Goal: Task Accomplishment & Management: Manage account settings

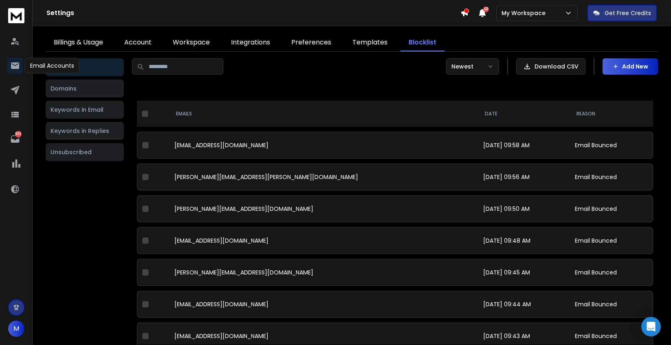
click at [15, 67] on icon at bounding box center [15, 65] width 8 height 7
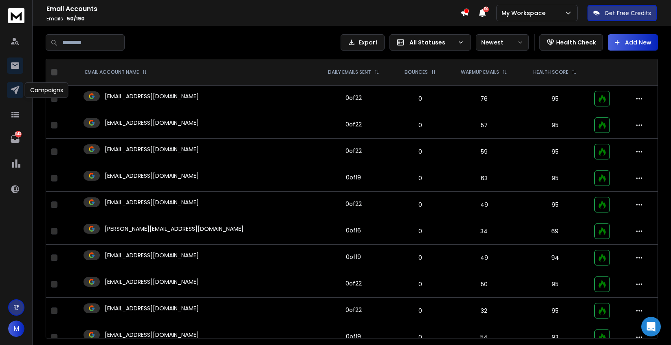
click at [13, 90] on icon at bounding box center [15, 90] width 9 height 9
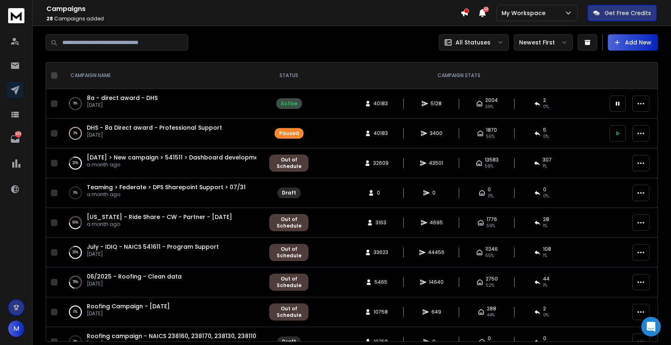
click at [130, 101] on link "8a - direct award - DHS" at bounding box center [122, 98] width 71 height 8
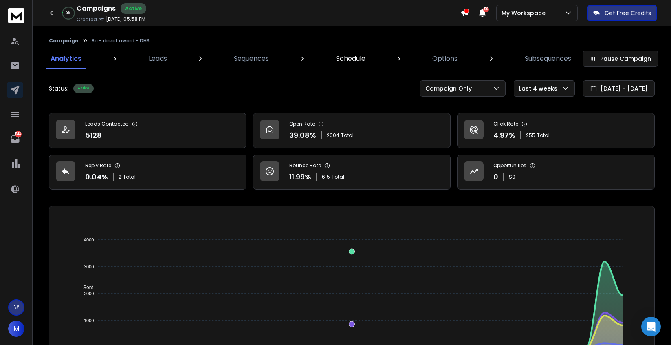
click at [347, 57] on p "Schedule" at bounding box center [350, 59] width 29 height 10
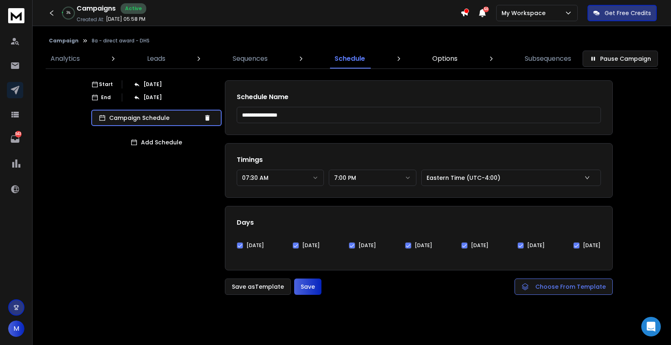
click at [445, 59] on p "Options" at bounding box center [444, 59] width 25 height 10
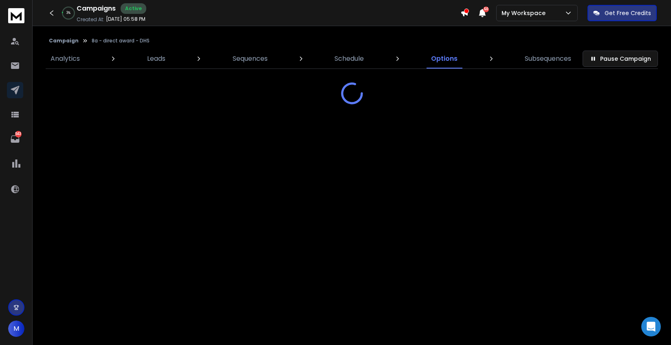
select select "*********"
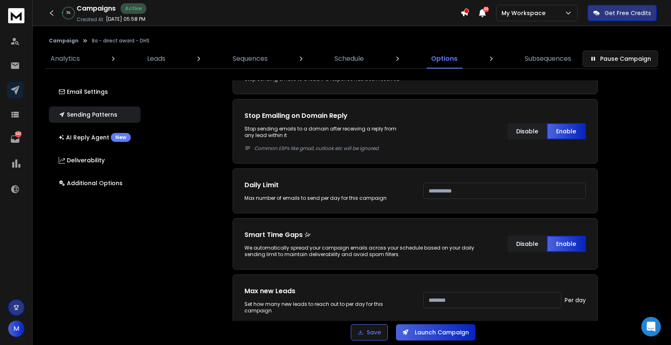
scroll to position [311, 0]
drag, startPoint x: 382, startPoint y: 185, endPoint x: 470, endPoint y: 181, distance: 88.1
click at [351, 182] on div "Daily Limit Max number of emails to send per day for this campaign ****" at bounding box center [414, 189] width 341 height 21
type input "****"
click at [343, 294] on div "Max new Leads Set how many new leads to reach out to per day for this campaign …" at bounding box center [414, 299] width 341 height 28
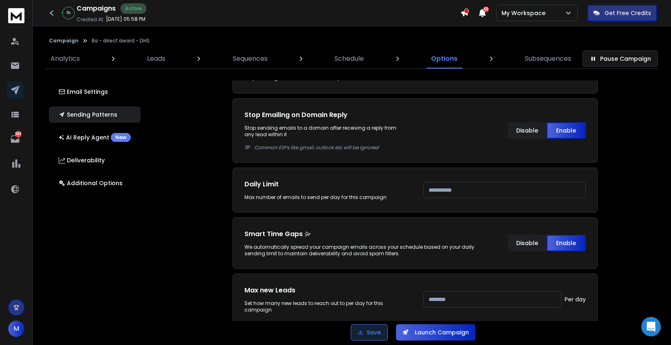
type input "****"
click at [368, 338] on button "Save" at bounding box center [369, 332] width 37 height 16
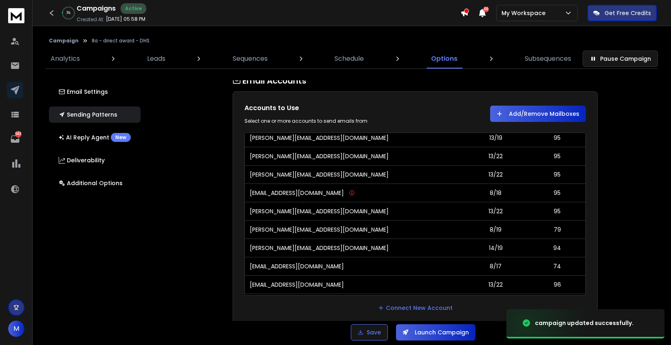
scroll to position [0, 0]
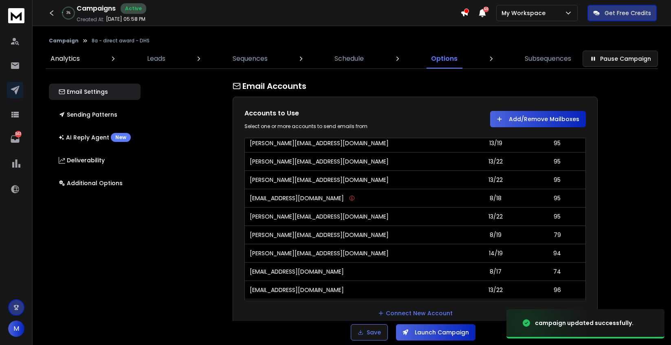
click at [60, 59] on p "Analytics" at bounding box center [65, 59] width 29 height 10
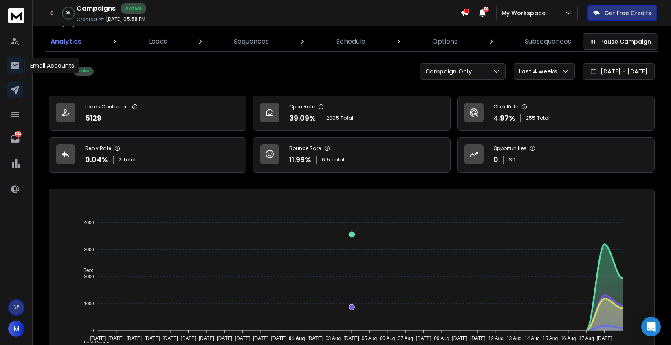
scroll to position [16, 0]
click at [9, 69] on link at bounding box center [15, 65] width 16 height 16
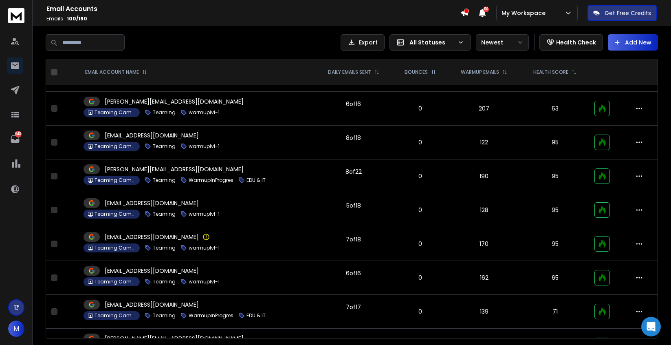
scroll to position [1410, 0]
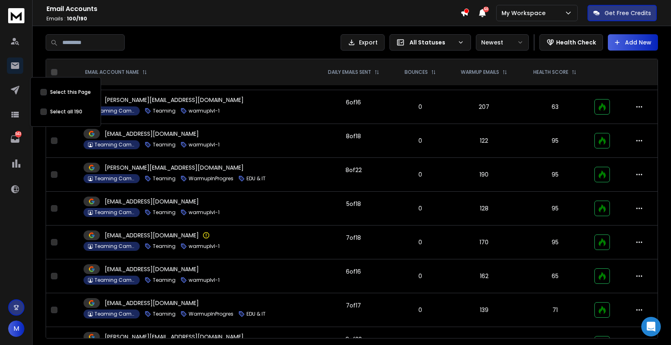
click at [52, 75] on button "Select this Page" at bounding box center [54, 72] width 7 height 7
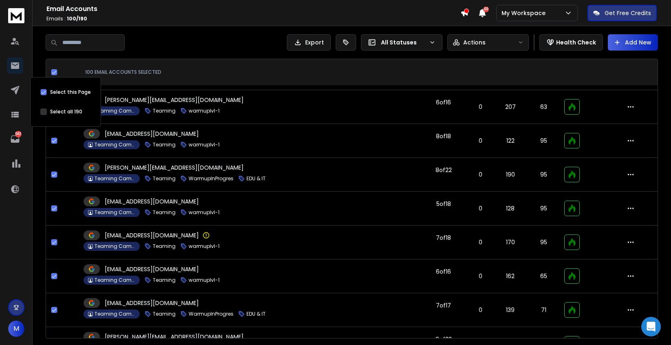
click at [47, 111] on div "Select all 190" at bounding box center [65, 111] width 51 height 7
click at [42, 112] on button "Select this Page" at bounding box center [43, 111] width 7 height 7
click at [419, 42] on p "All Statuses" at bounding box center [403, 42] width 45 height 8
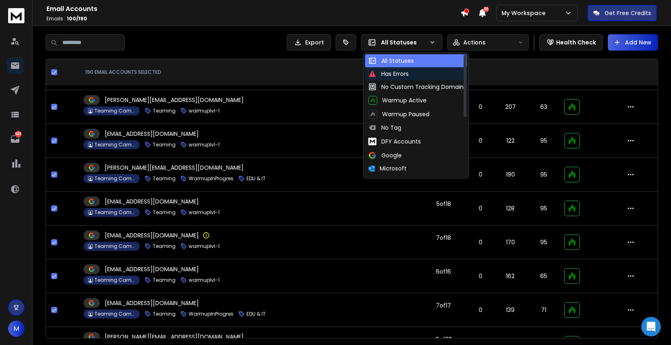
click at [417, 75] on div "Has Errors" at bounding box center [416, 73] width 102 height 13
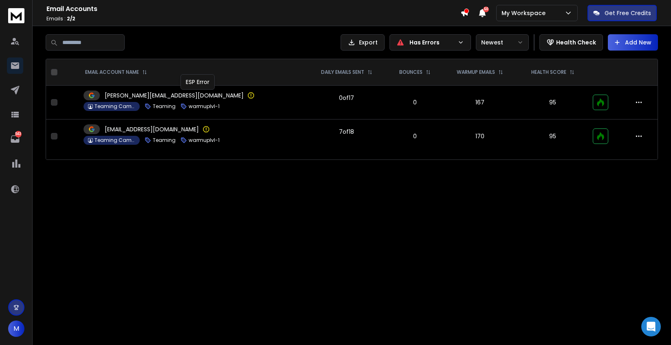
click at [247, 93] on icon at bounding box center [251, 95] width 8 height 8
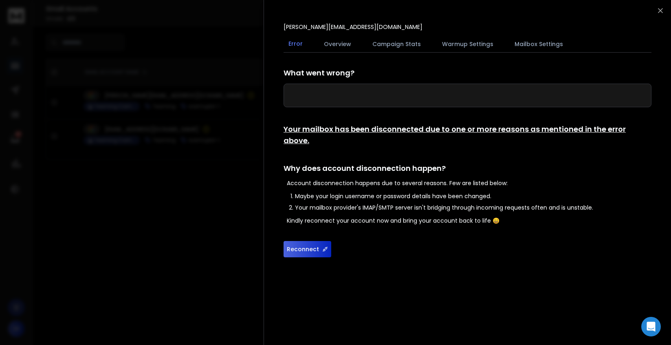
click at [190, 150] on div at bounding box center [335, 172] width 671 height 345
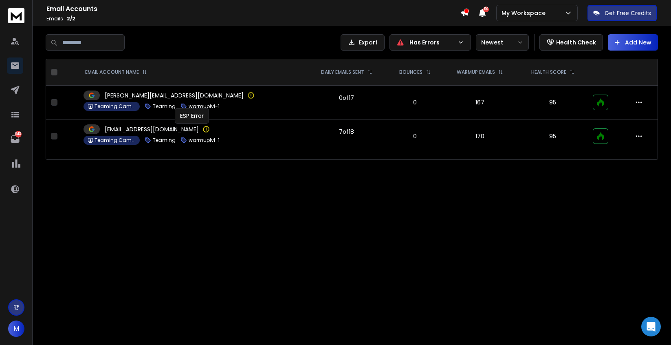
click at [203, 130] on icon at bounding box center [206, 129] width 6 height 6
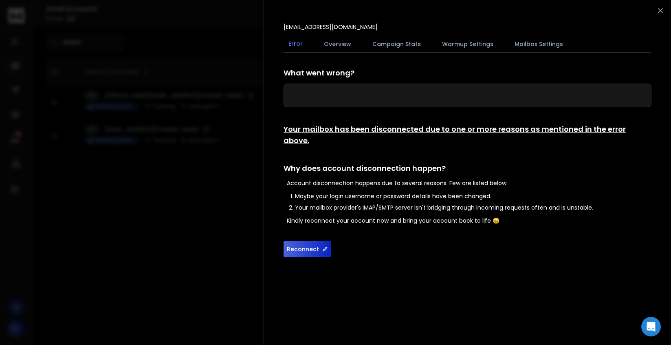
click at [190, 130] on div at bounding box center [335, 172] width 671 height 345
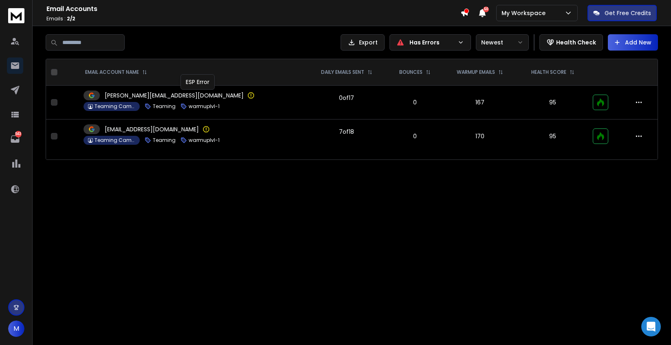
click at [247, 95] on icon at bounding box center [251, 95] width 8 height 8
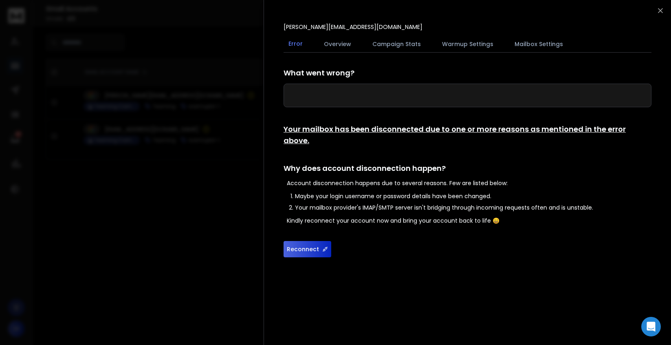
click at [294, 241] on button "Reconnect" at bounding box center [308, 249] width 48 height 16
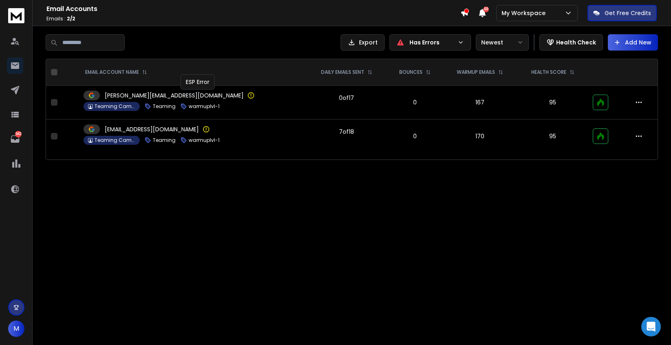
click at [247, 95] on icon at bounding box center [251, 95] width 8 height 8
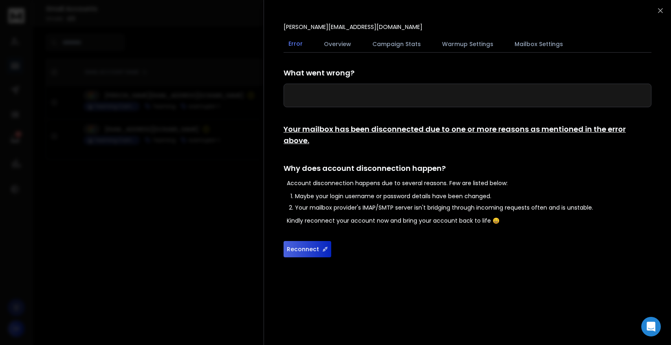
click at [523, 46] on button "Mailbox Settings" at bounding box center [539, 44] width 58 height 18
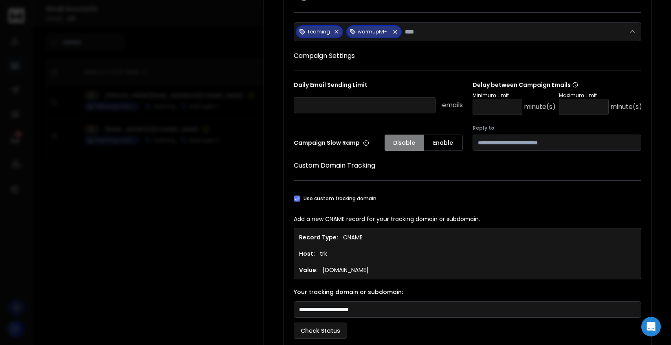
scroll to position [275, 0]
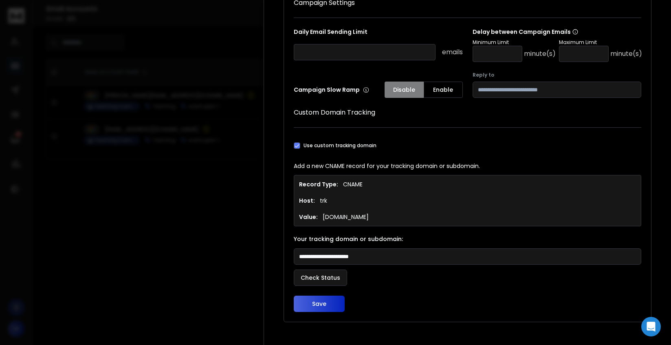
click at [327, 279] on button "Check Status" at bounding box center [320, 277] width 53 height 16
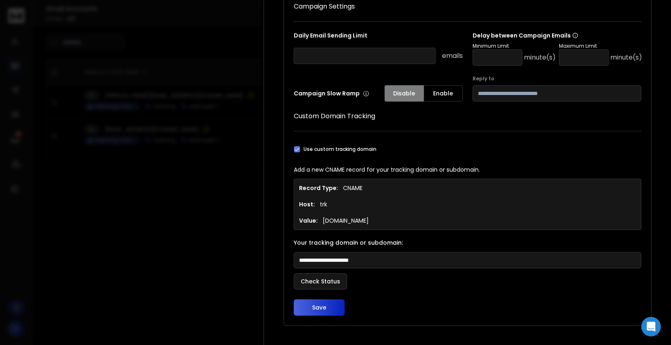
scroll to position [273, 0]
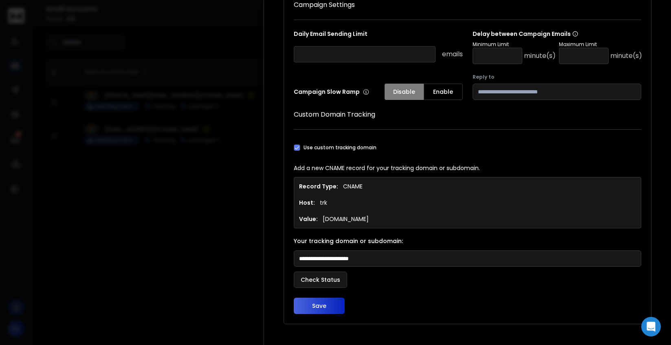
click at [352, 190] on div "Record Type: CNAME Host: trk Value: custom.trkly.net" at bounding box center [467, 202] width 347 height 51
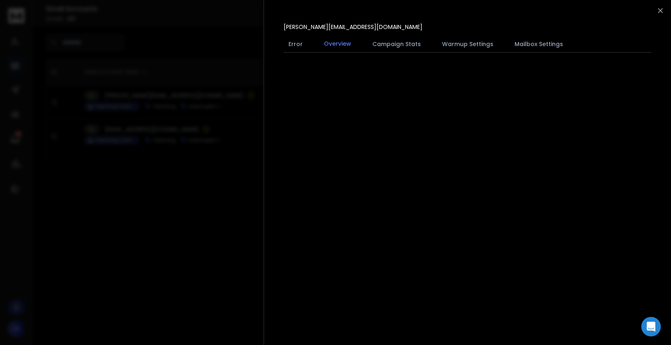
scroll to position [0, 0]
click at [188, 101] on div at bounding box center [335, 172] width 671 height 345
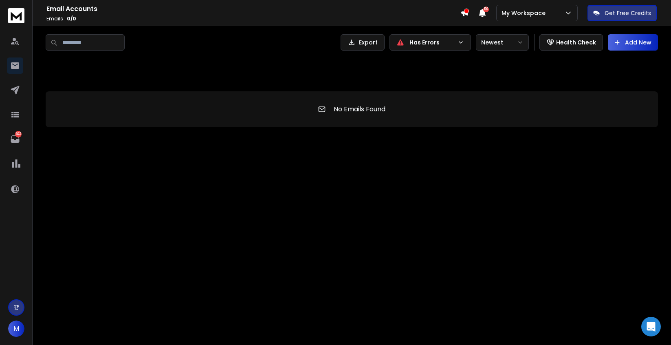
click at [430, 48] on div "Has Errors" at bounding box center [429, 42] width 81 height 16
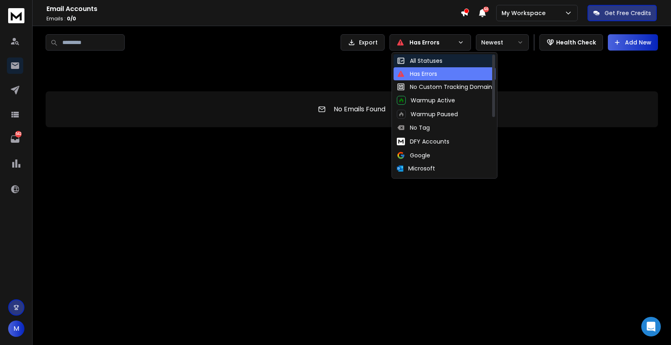
click at [422, 58] on div "All Statuses" at bounding box center [420, 61] width 46 height 8
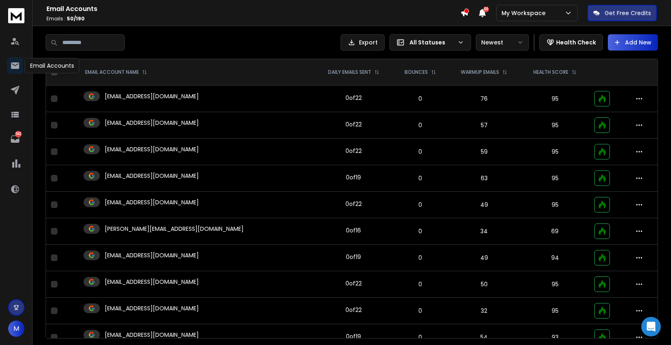
click at [14, 67] on icon at bounding box center [15, 65] width 8 height 7
click at [15, 65] on icon at bounding box center [15, 66] width 10 height 10
click at [18, 90] on icon at bounding box center [15, 90] width 10 height 10
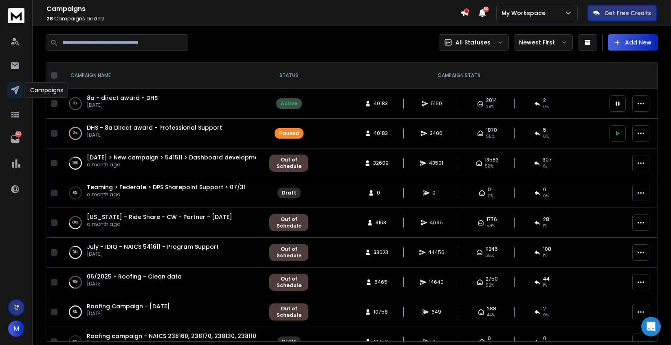
click at [139, 98] on span "8a - direct award - DHS" at bounding box center [122, 98] width 71 height 8
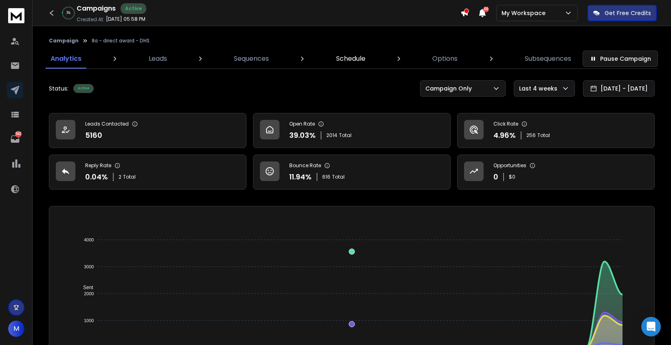
click at [350, 61] on p "Schedule" at bounding box center [350, 59] width 29 height 10
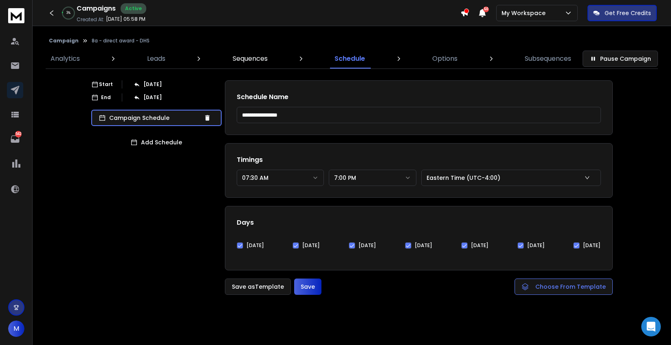
click at [247, 58] on p "Sequences" at bounding box center [250, 59] width 35 height 10
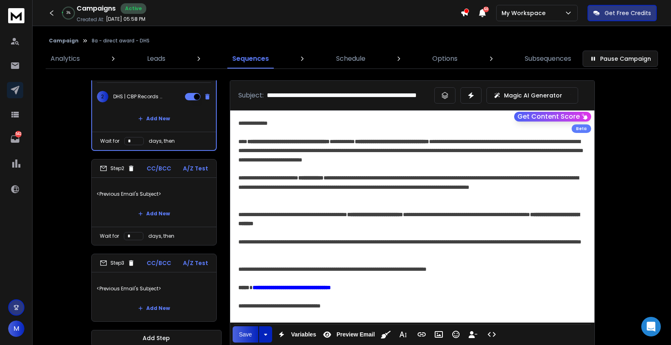
scroll to position [13, 0]
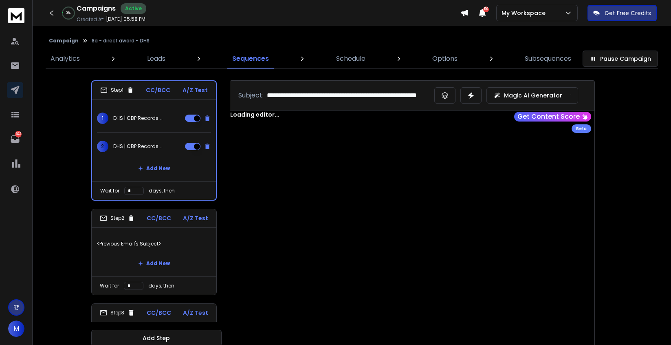
scroll to position [13, 0]
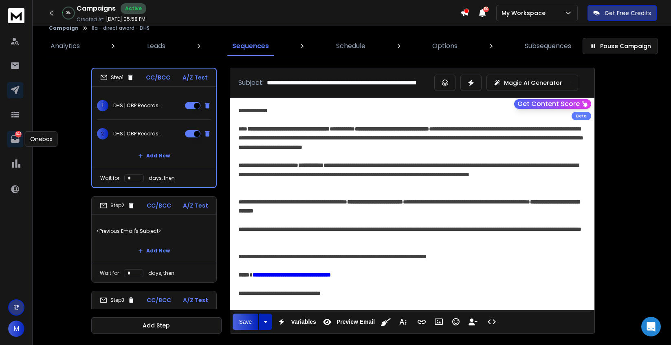
click at [14, 141] on icon at bounding box center [15, 138] width 9 height 7
